Goal: Task Accomplishment & Management: Use online tool/utility

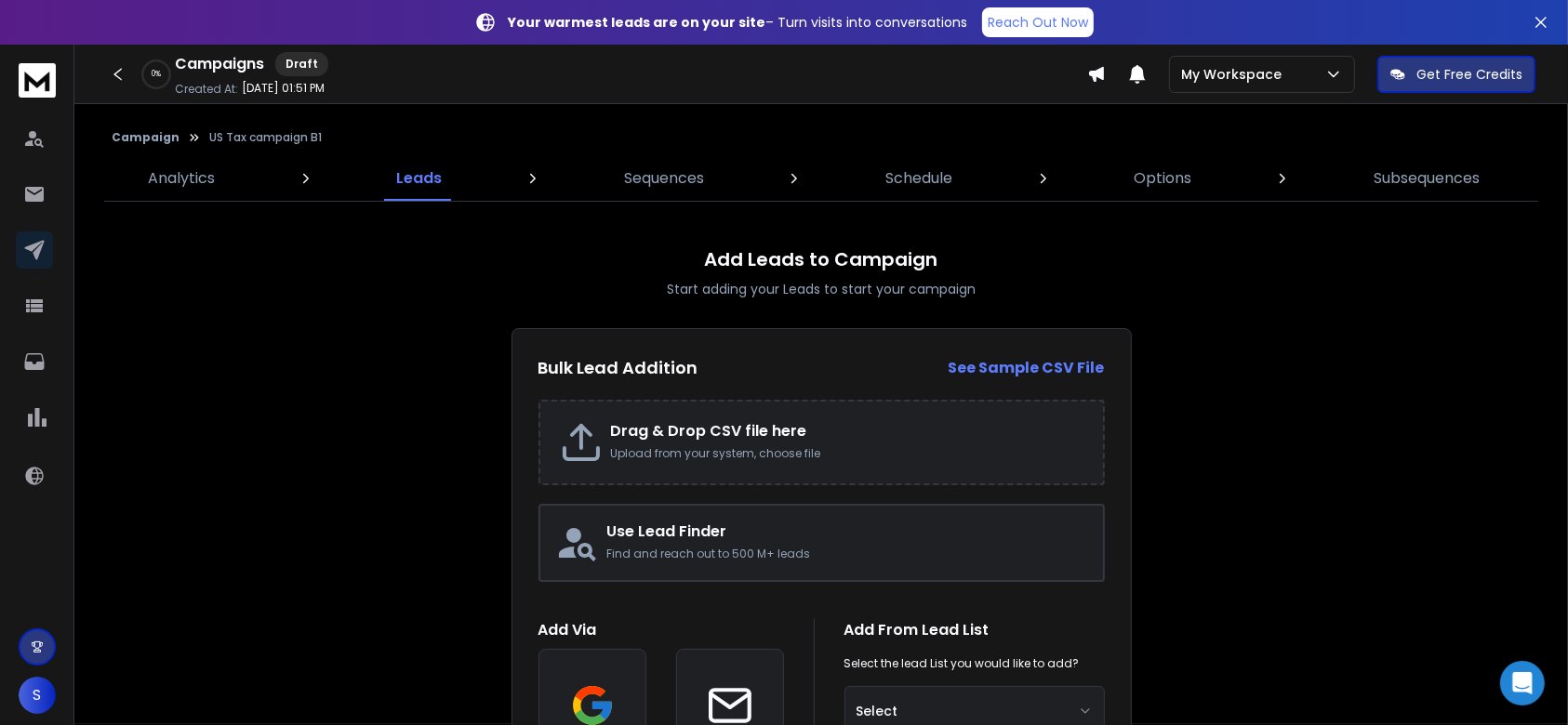
click at [690, 463] on div "Drag & Drop CSV file here Upload from your system, choose file" at bounding box center [847, 442] width 473 height 44
type input "**********"
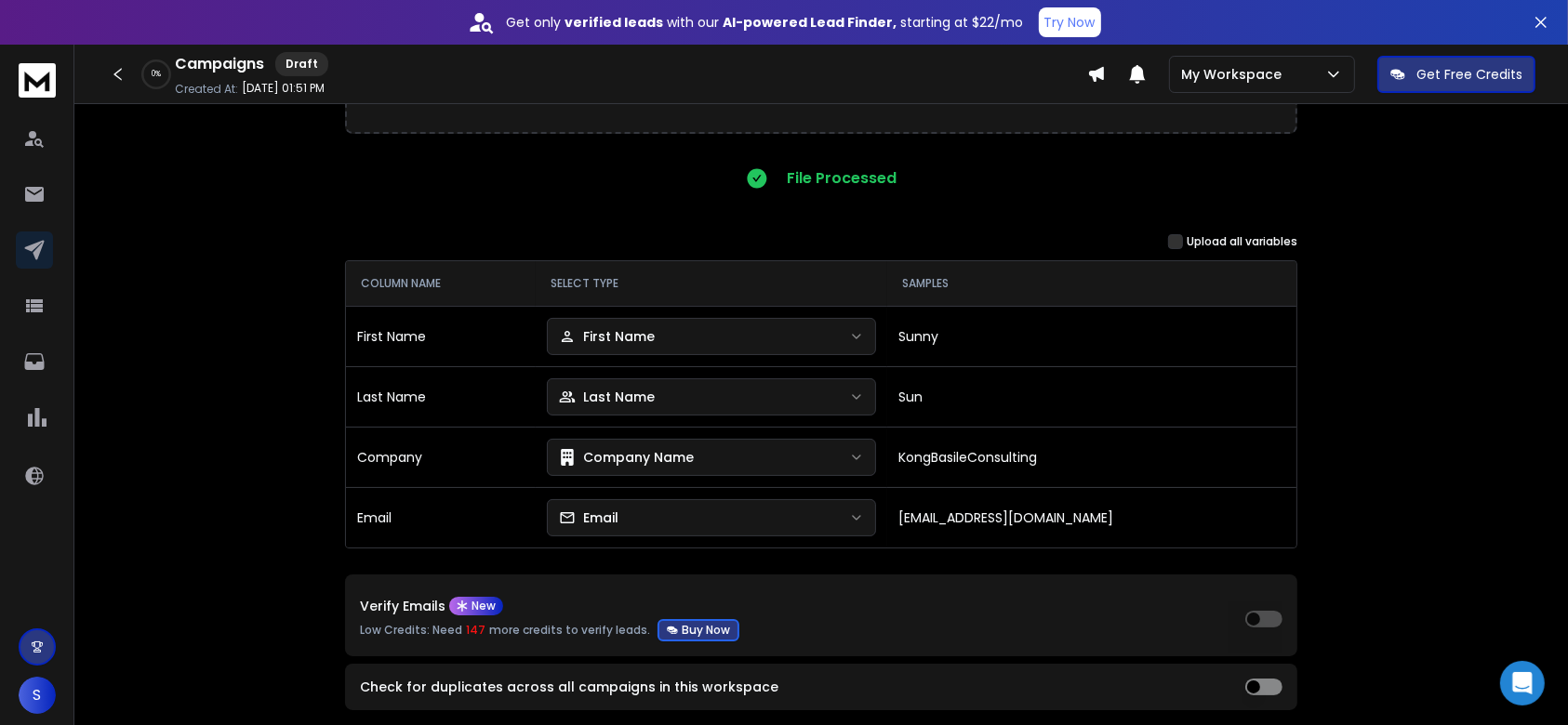
scroll to position [246, 0]
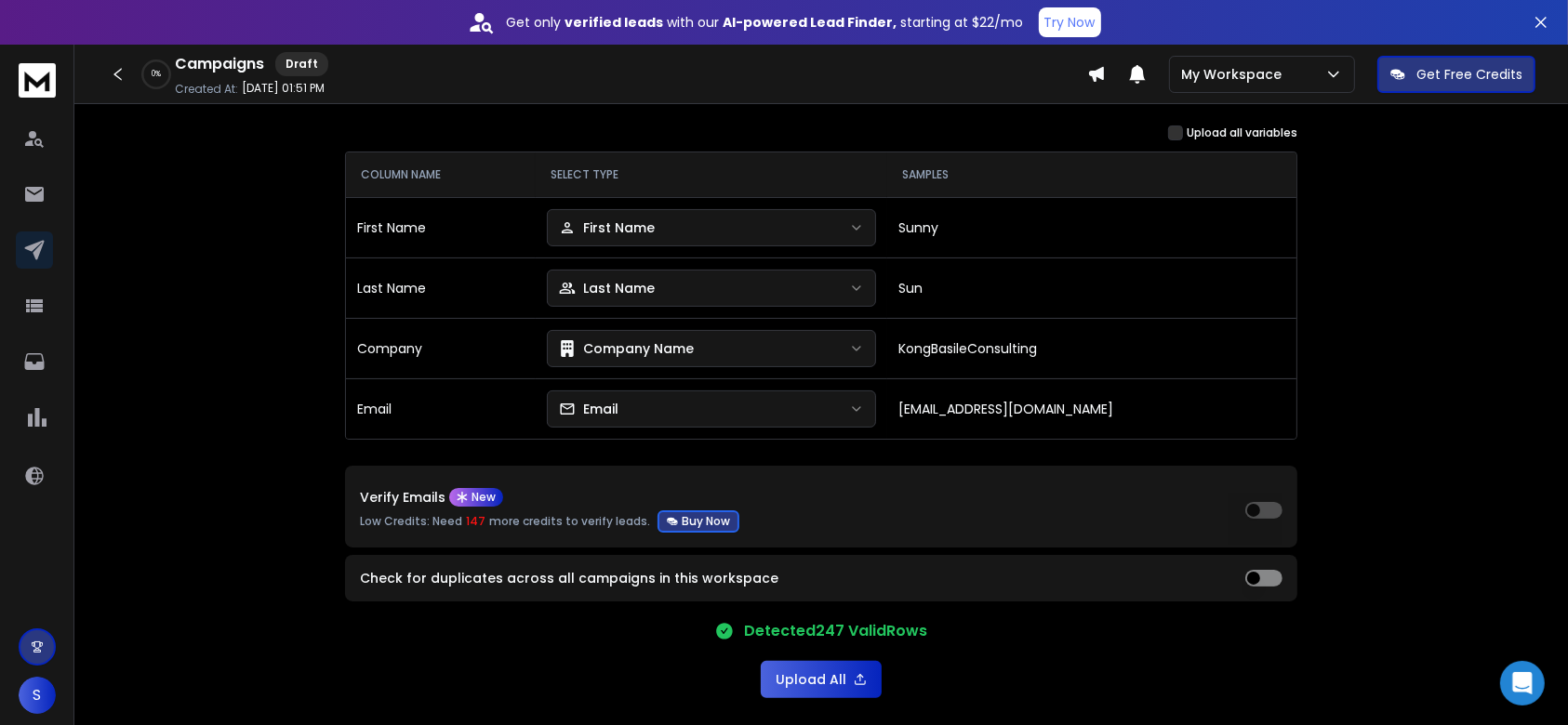
click at [1257, 576] on button "Check for duplicates across all campaigns in this workspace" at bounding box center [1263, 578] width 38 height 17
click at [802, 673] on button "Upload All" at bounding box center [821, 680] width 121 height 38
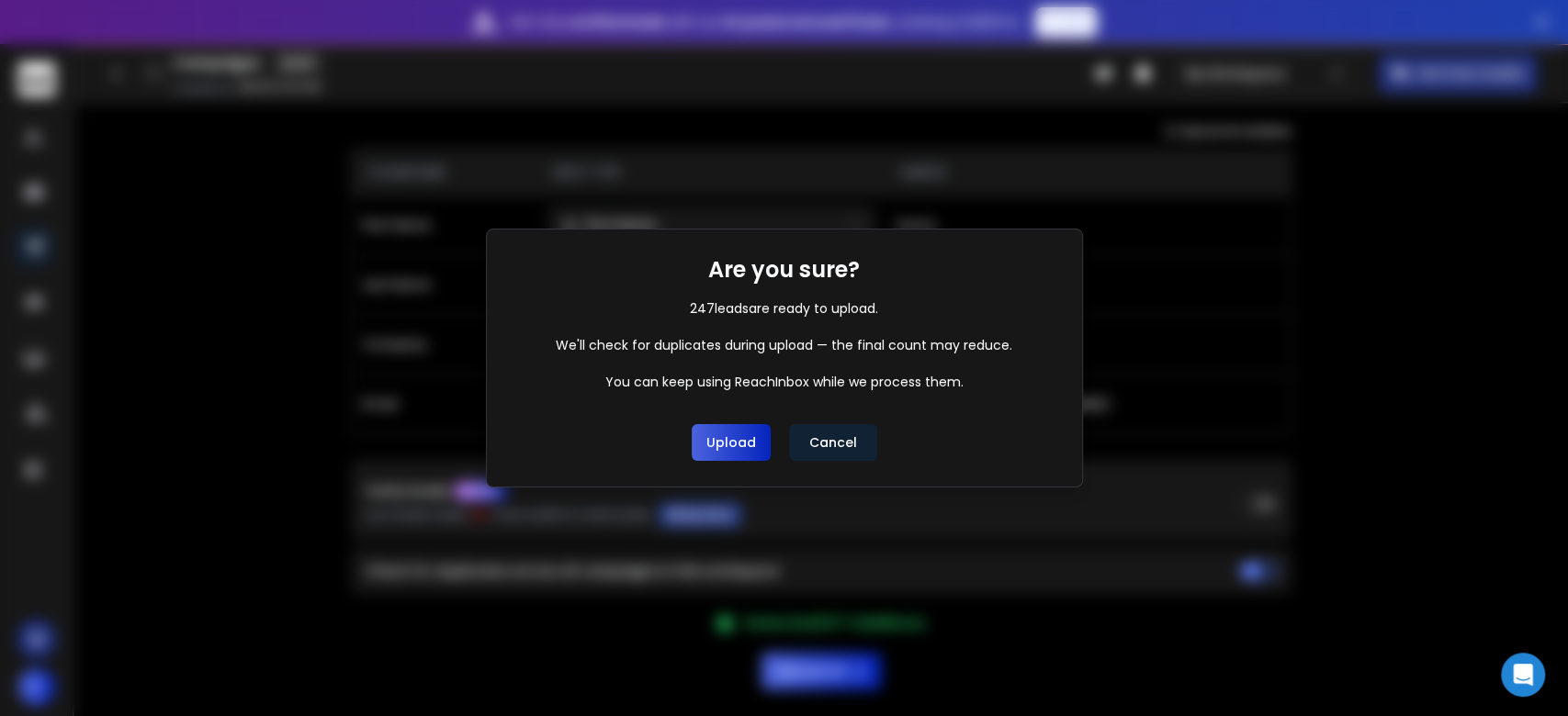
click at [706, 443] on button "Upload" at bounding box center [731, 443] width 79 height 37
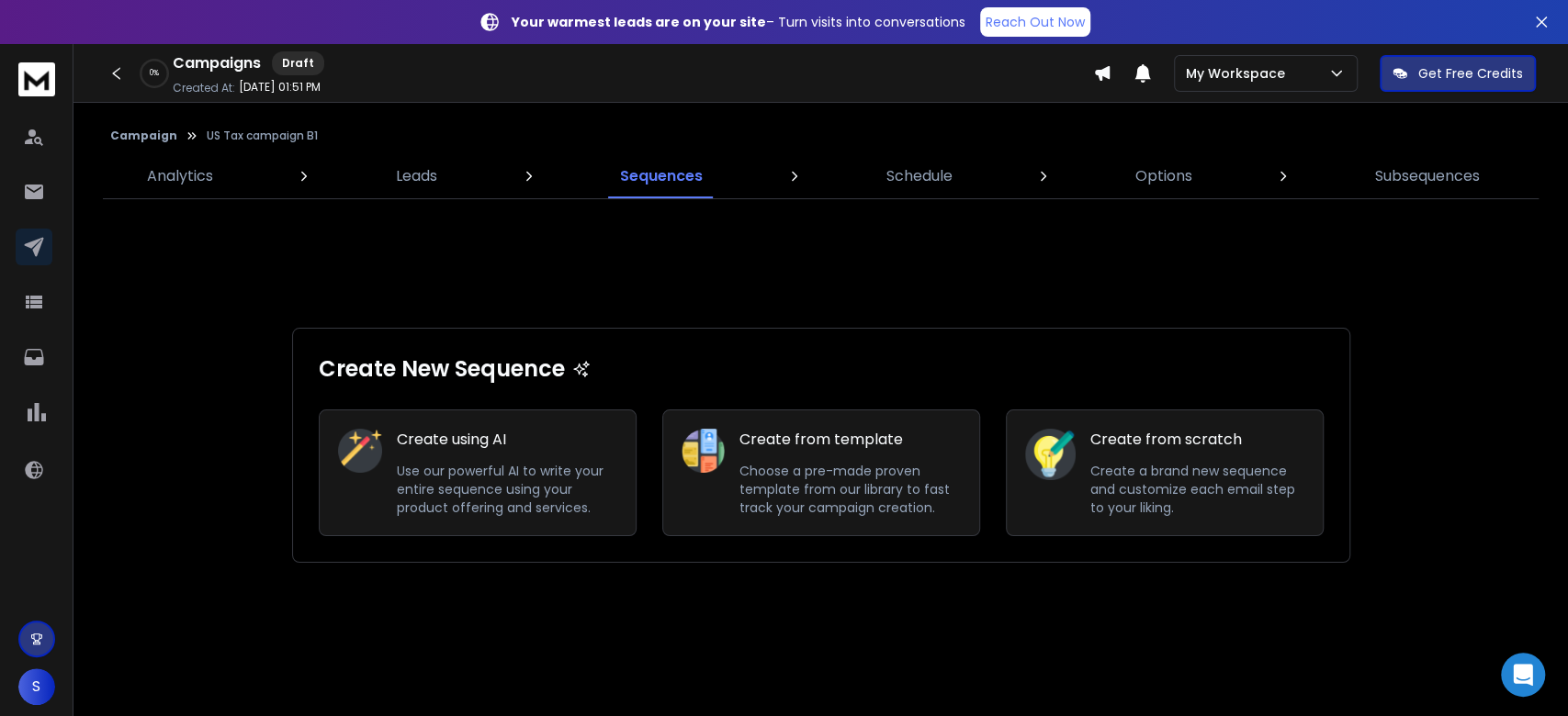
click at [1239, 498] on p "Create a brand new sequence and customize each email step to your liking." at bounding box center [1196, 488] width 213 height 55
